Goal: Task Accomplishment & Management: Manage account settings

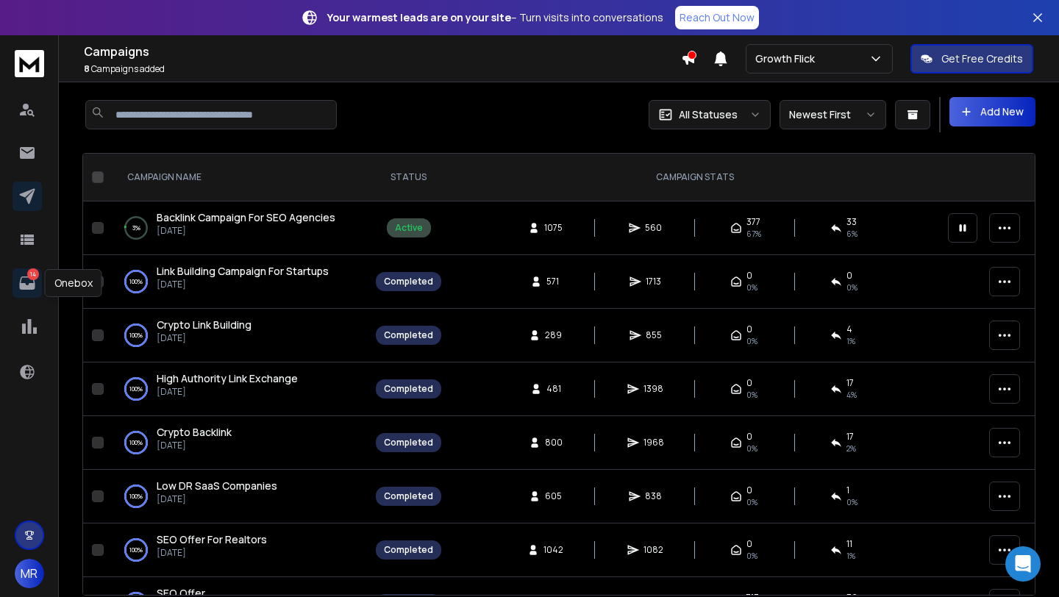
click at [32, 277] on p "14" at bounding box center [33, 275] width 12 height 12
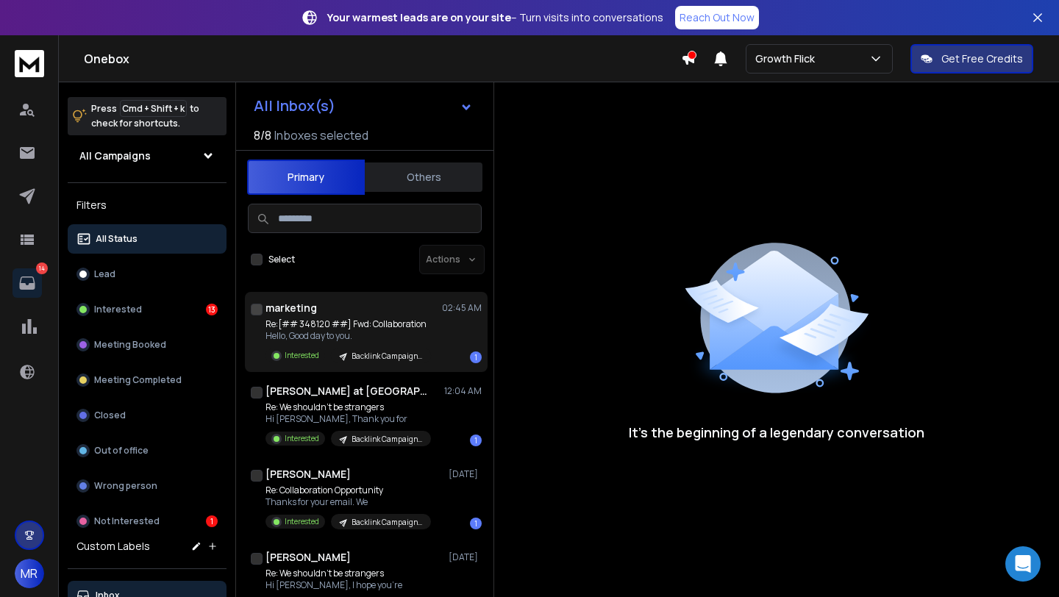
click at [387, 321] on p "Re:[## 348120 ##] Fwd: Collaboration" at bounding box center [349, 325] width 166 height 12
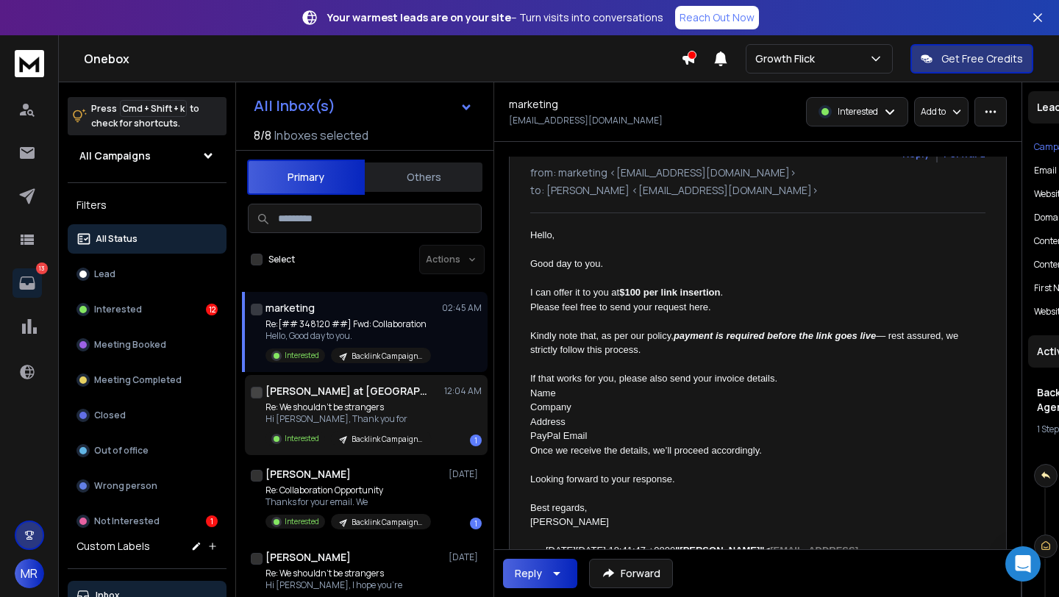
click at [318, 413] on p "Re: We shouldn't be strangers" at bounding box center [349, 408] width 166 height 12
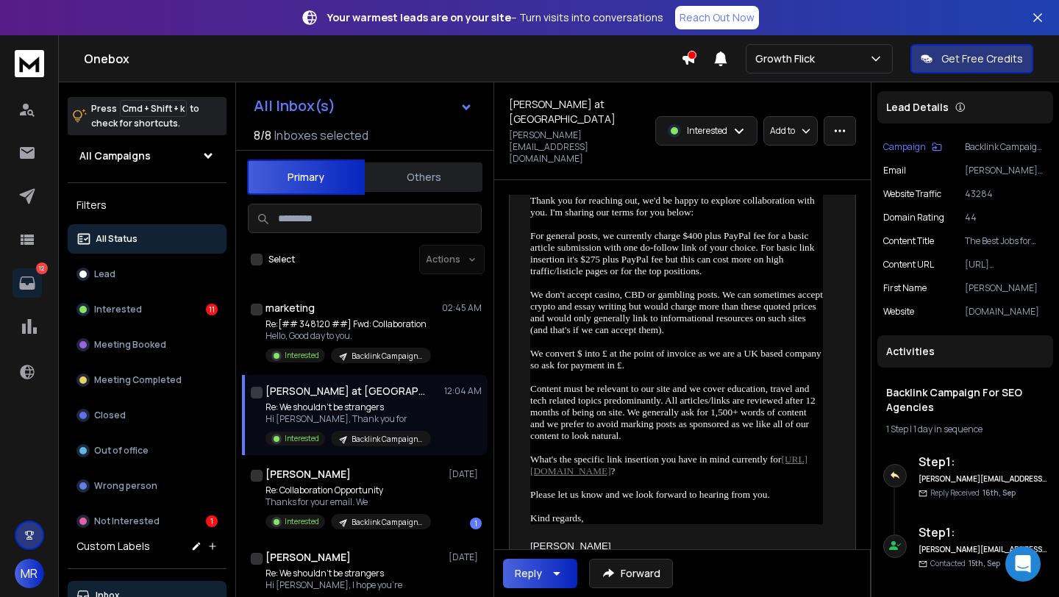
scroll to position [224, 0]
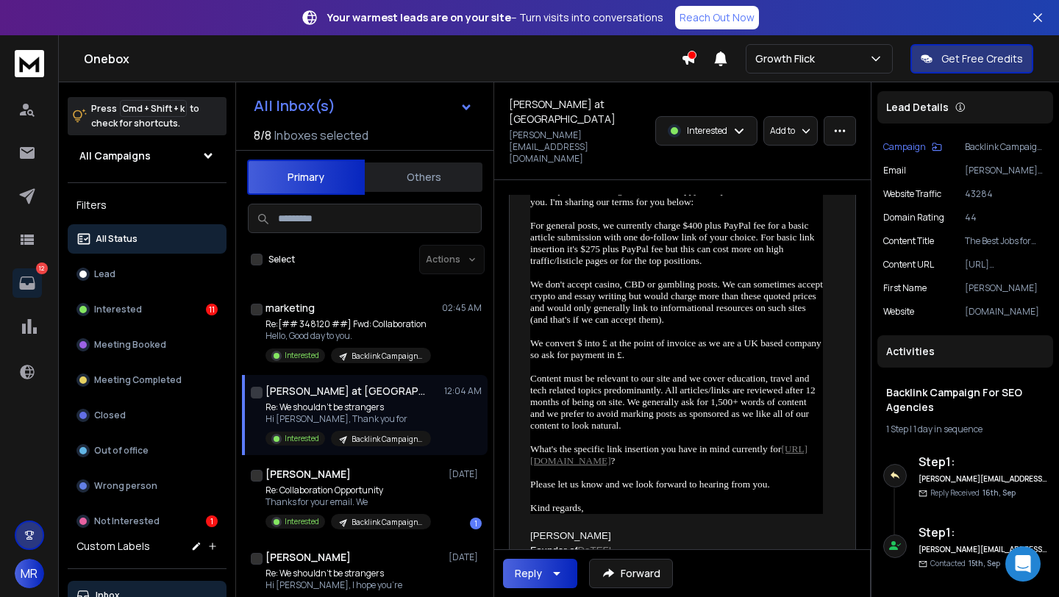
click at [998, 262] on p "https://www.dotefl.com/jobs-for-digital-nomads/" at bounding box center [1006, 265] width 82 height 12
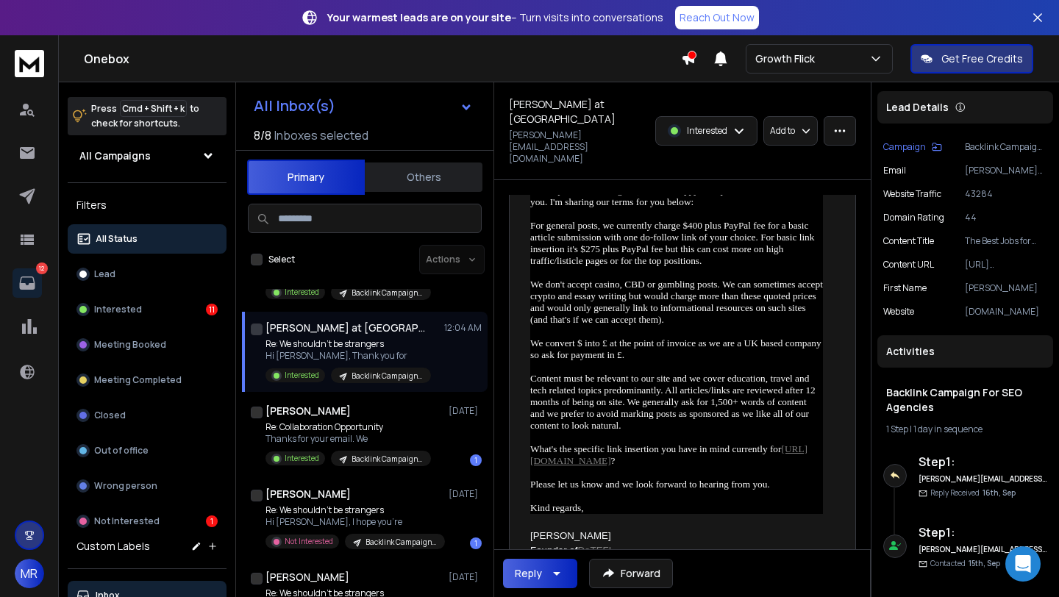
scroll to position [90, 0]
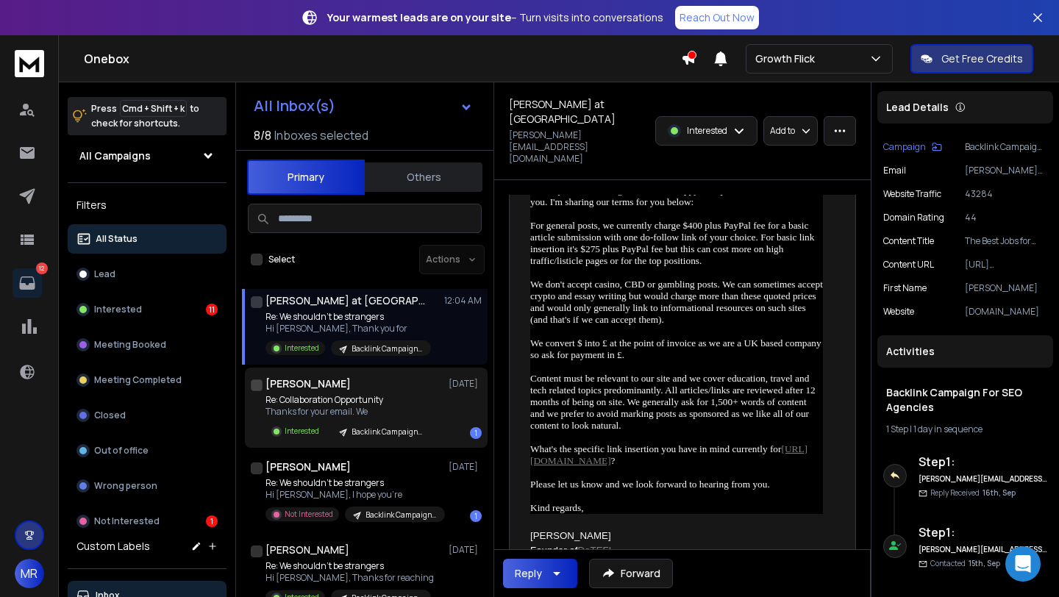
click at [347, 392] on div "James Dyde 15 Sep Re: Collaboration Opportunity Thanks for your email. We Inter…" at bounding box center [374, 408] width 216 height 63
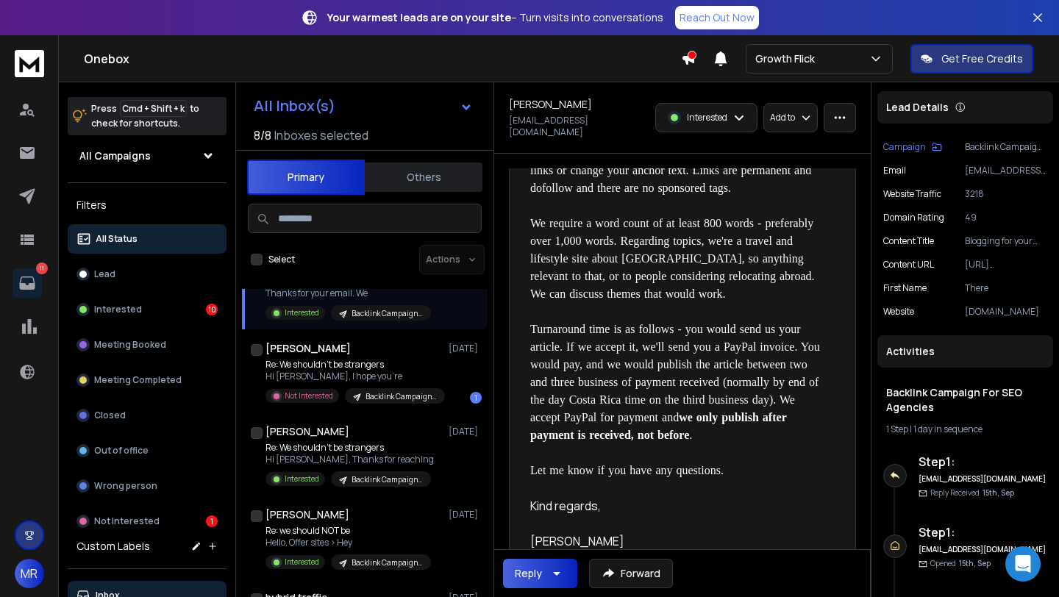
scroll to position [181, 0]
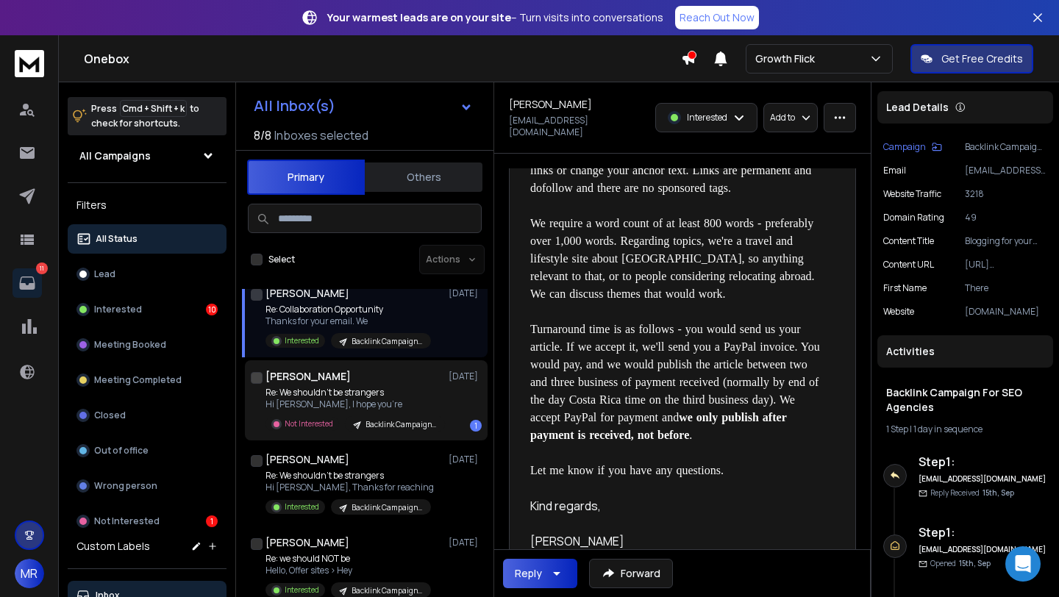
click at [266, 388] on p "Re: We shouldn't be strangers" at bounding box center [354, 393] width 177 height 12
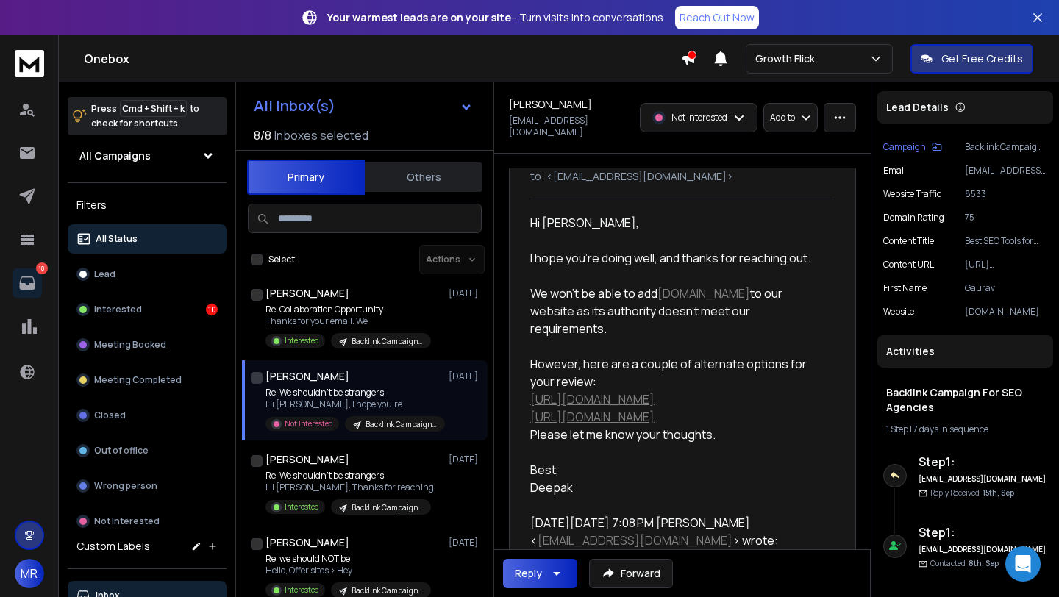
scroll to position [128, 0]
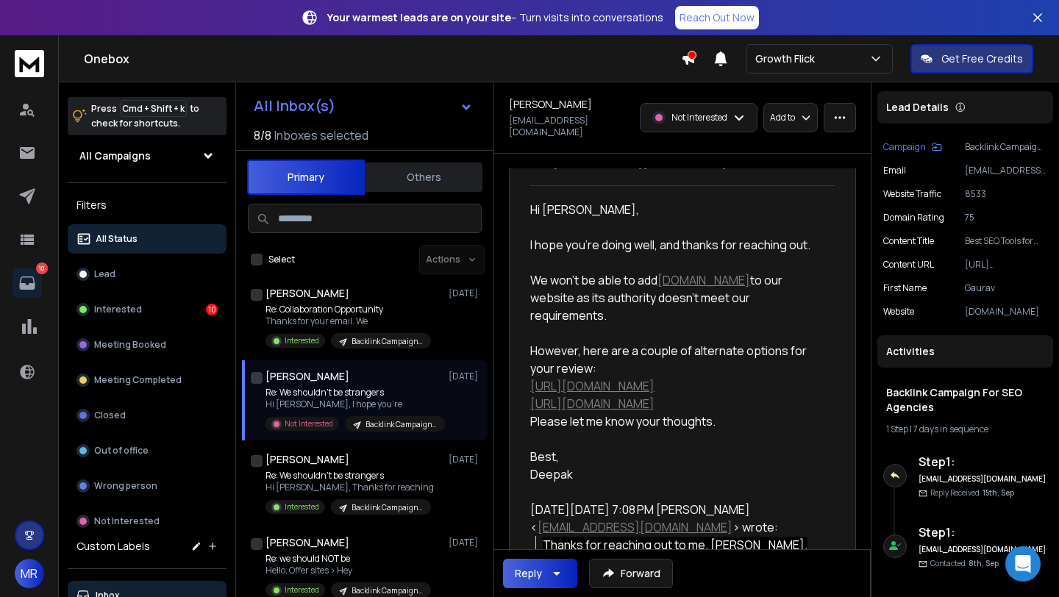
click at [596, 416] on div "Hi Jessica, I hope you're doing well, and thanks for reaching out. We won’t be …" at bounding box center [676, 342] width 293 height 282
click at [623, 379] on link "https://www.perfectcorp.com/" at bounding box center [592, 386] width 124 height 16
click at [605, 399] on link "https://wotnot.io/" at bounding box center [592, 404] width 124 height 16
click at [692, 112] on p "Not Interested" at bounding box center [700, 118] width 56 height 12
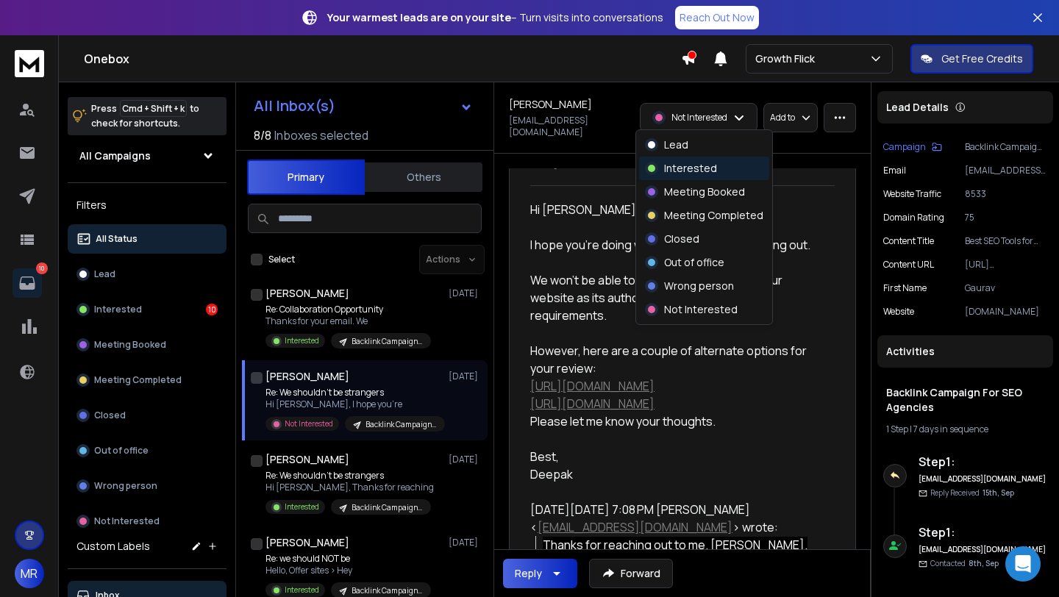
click at [700, 168] on p "Interested" at bounding box center [690, 168] width 53 height 15
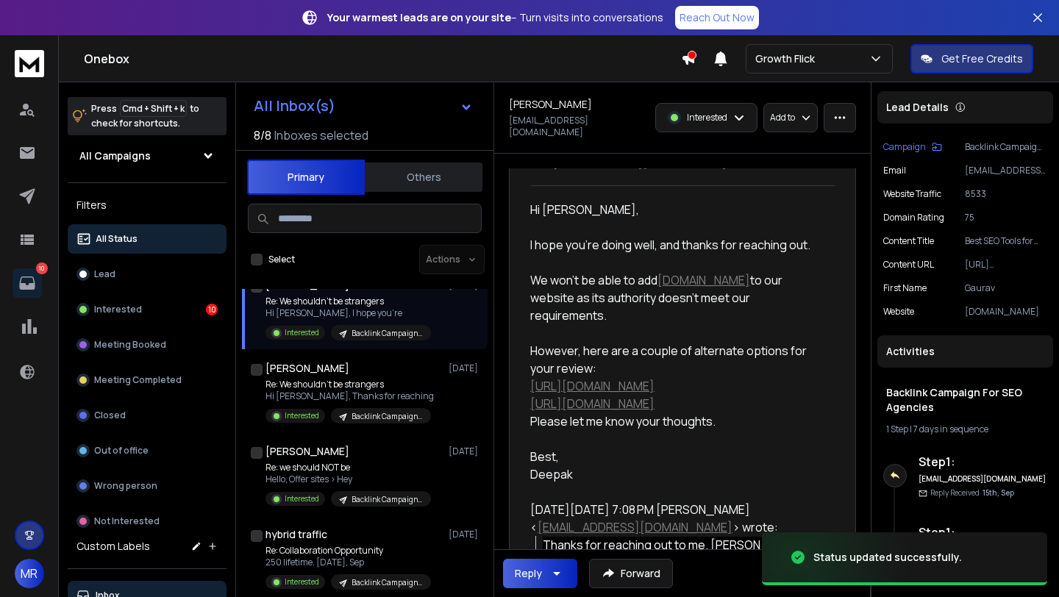
scroll to position [273, 0]
click at [369, 385] on p "Re: We shouldn't be strangers" at bounding box center [350, 384] width 168 height 12
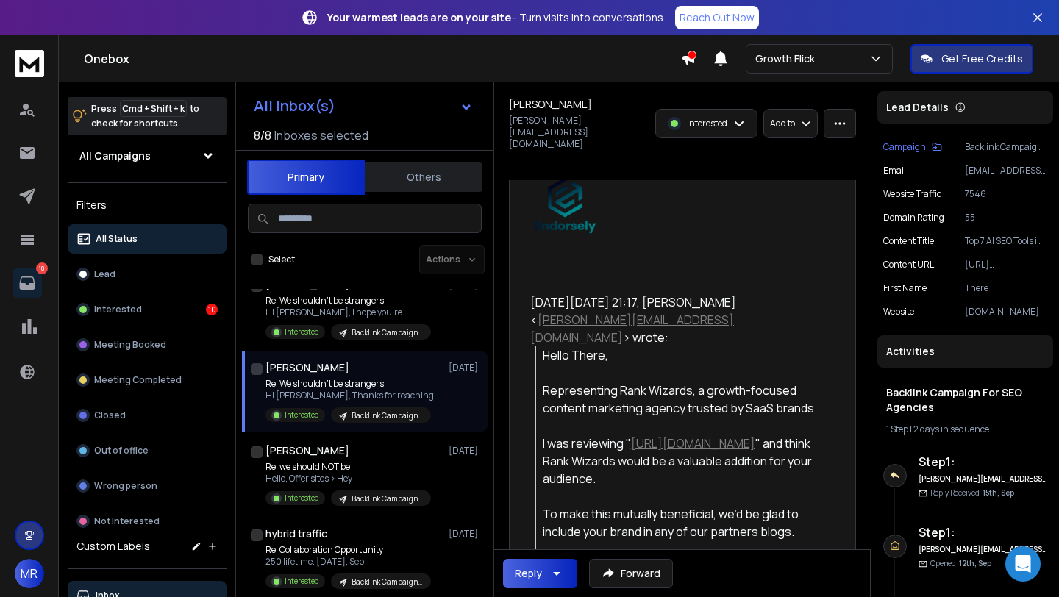
scroll to position [519, 0]
click at [631, 435] on link "https://answersocrates.com/blog/best-ai-seo-tools/" at bounding box center [693, 443] width 124 height 16
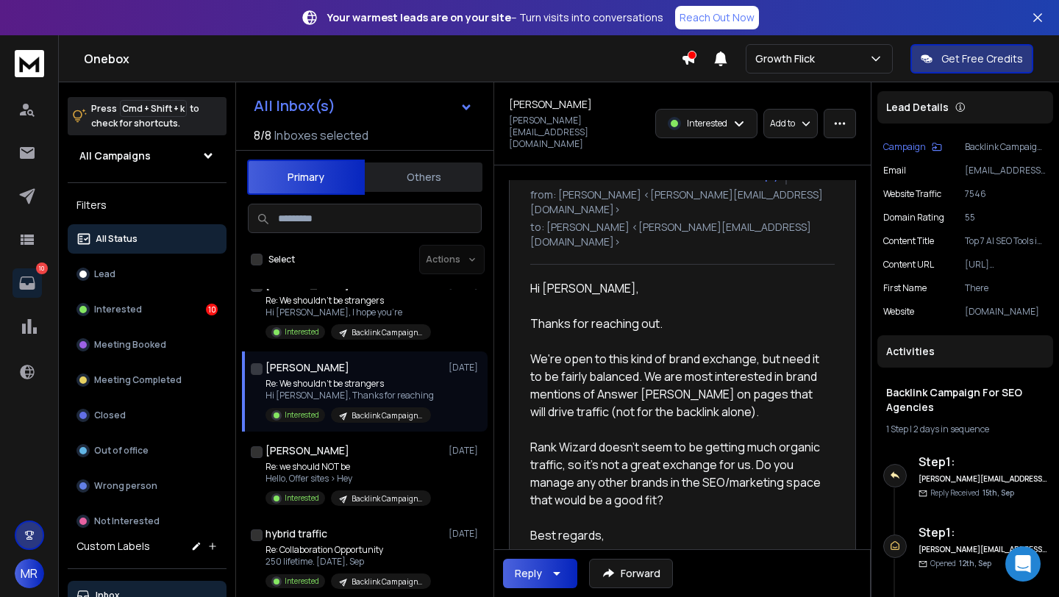
scroll to position [90, 0]
